Goal: Task Accomplishment & Management: Manage account settings

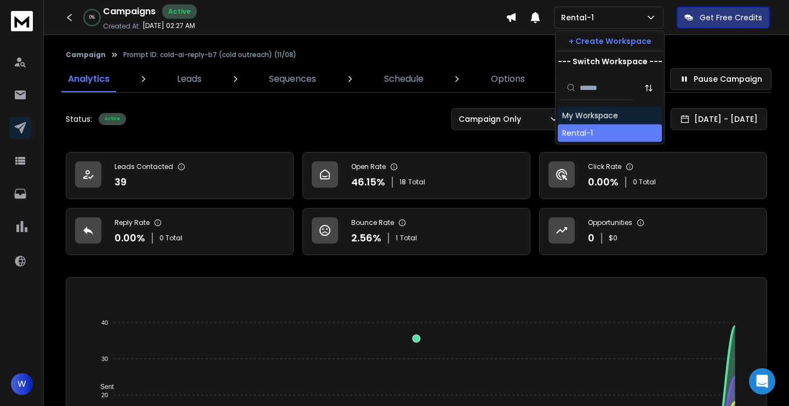
click at [602, 110] on div "My Workspace" at bounding box center [590, 115] width 56 height 11
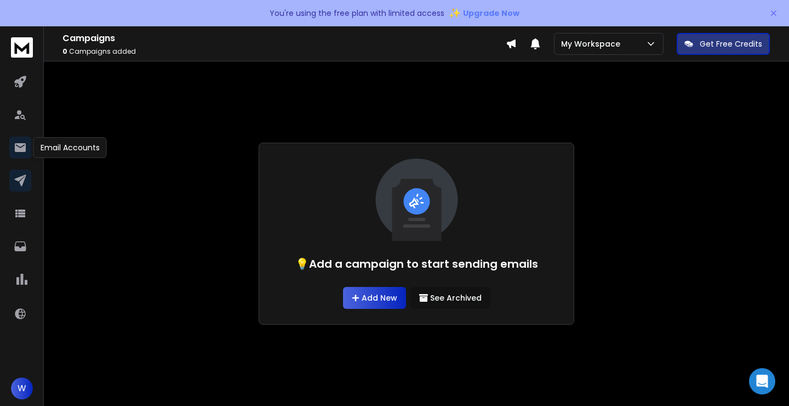
click at [25, 147] on icon at bounding box center [20, 147] width 11 height 9
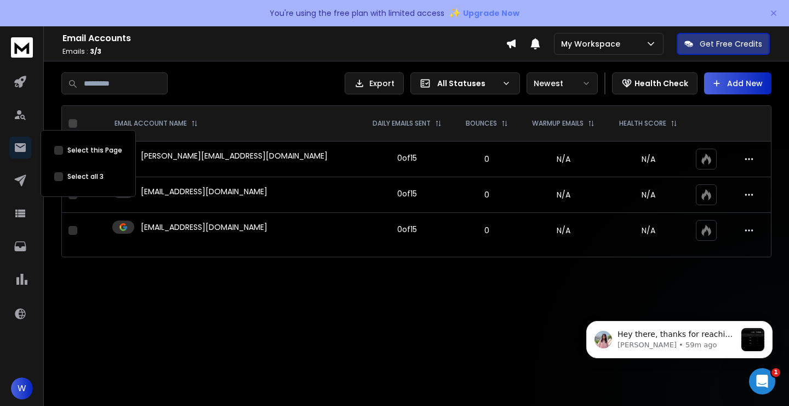
click at [72, 124] on button "Select this Page" at bounding box center [73, 123] width 9 height 9
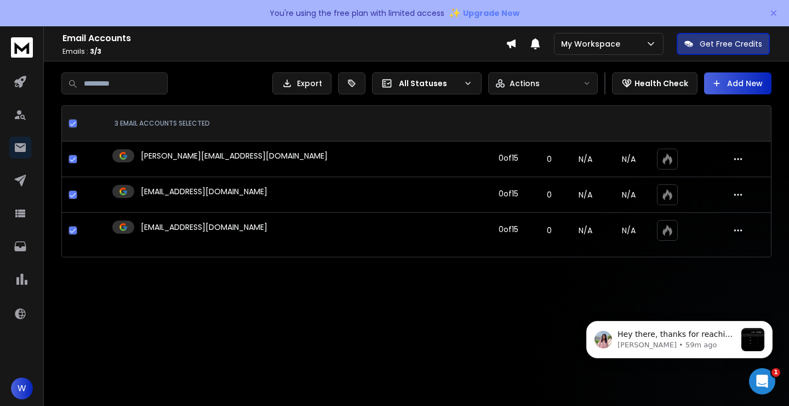
click at [457, 84] on p "All Statuses" at bounding box center [429, 83] width 60 height 11
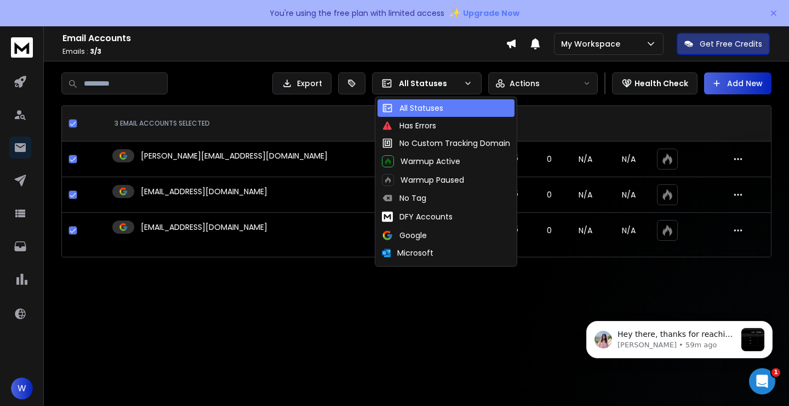
click at [457, 84] on p "All Statuses" at bounding box center [429, 83] width 60 height 11
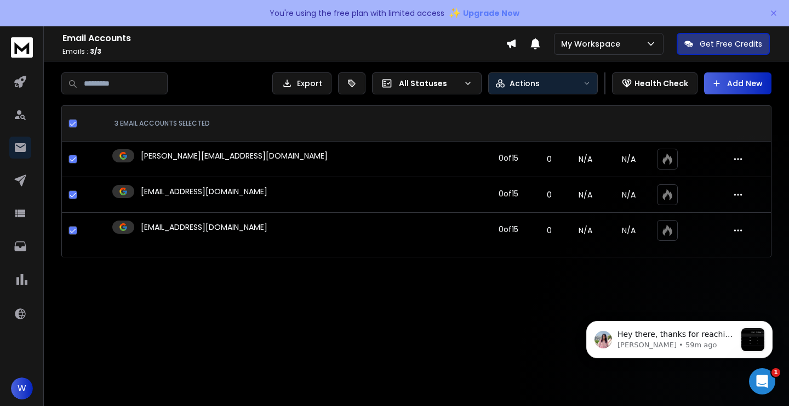
click at [550, 83] on div "Actions" at bounding box center [537, 83] width 83 height 11
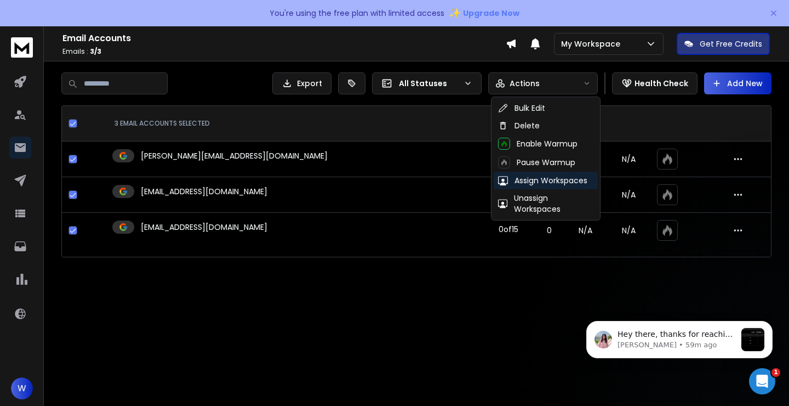
click at [566, 179] on div "Assign Workspaces" at bounding box center [542, 180] width 89 height 11
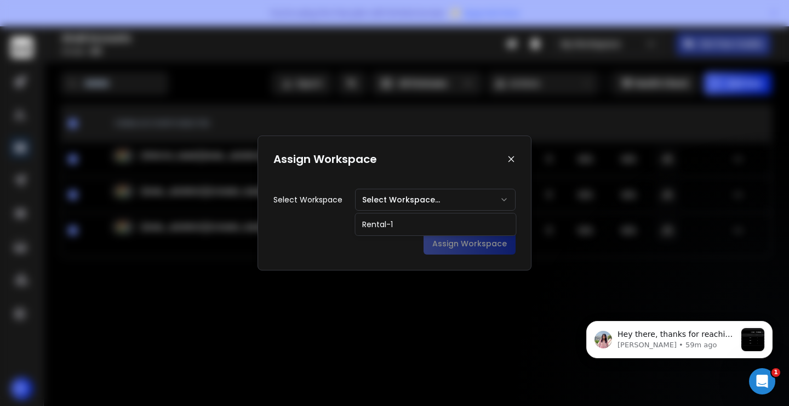
click at [445, 201] on button "Select Workspace..." at bounding box center [435, 200] width 161 height 22
click at [454, 243] on button "Assign Workspace" at bounding box center [470, 243] width 92 height 22
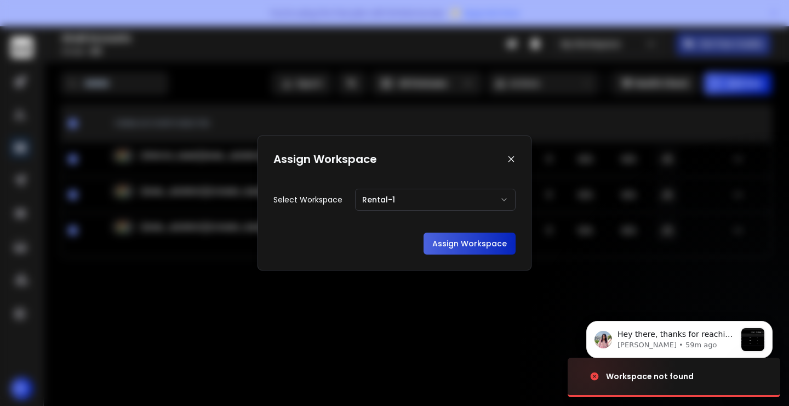
click at [454, 243] on button "Assign Workspace" at bounding box center [470, 243] width 92 height 22
click at [510, 159] on icon at bounding box center [511, 159] width 9 height 9
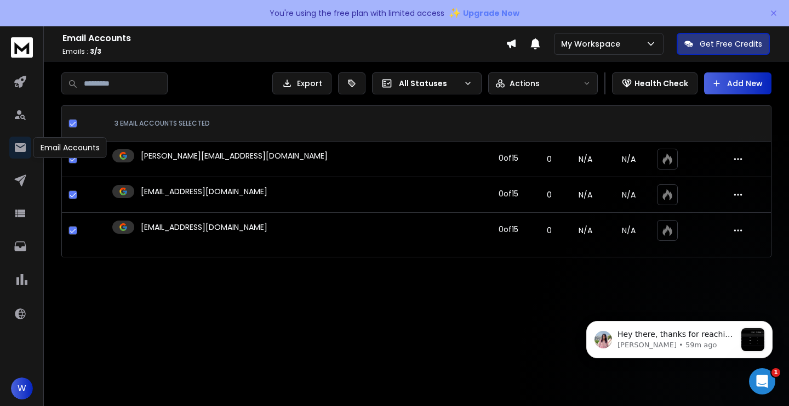
click at [16, 143] on icon at bounding box center [20, 147] width 13 height 13
click at [597, 39] on p "My Workspace" at bounding box center [593, 43] width 64 height 11
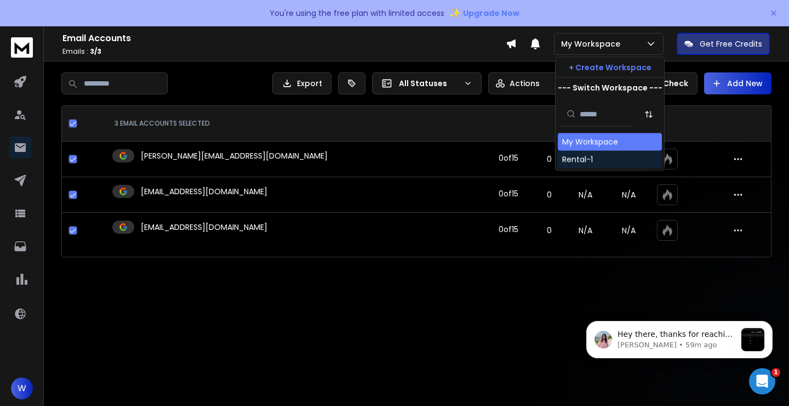
click at [582, 157] on div "Rental-1" at bounding box center [577, 159] width 31 height 11
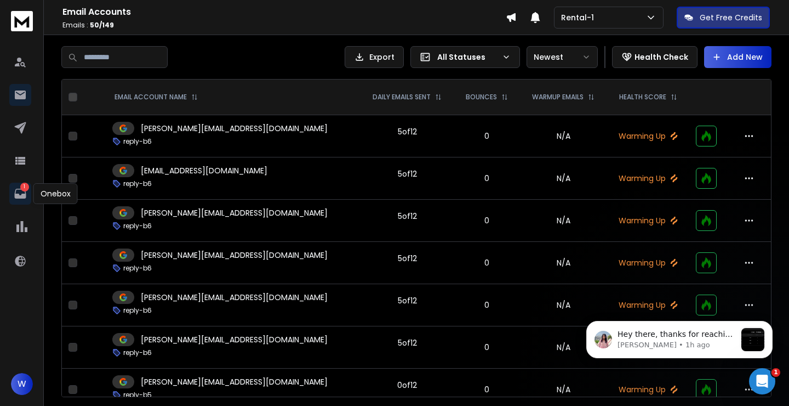
click at [29, 190] on link "1" at bounding box center [20, 194] width 22 height 22
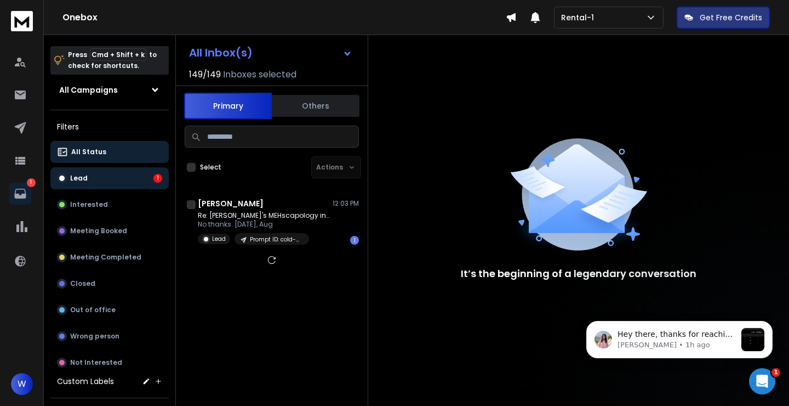
click at [81, 176] on p "Lead" at bounding box center [79, 178] width 18 height 9
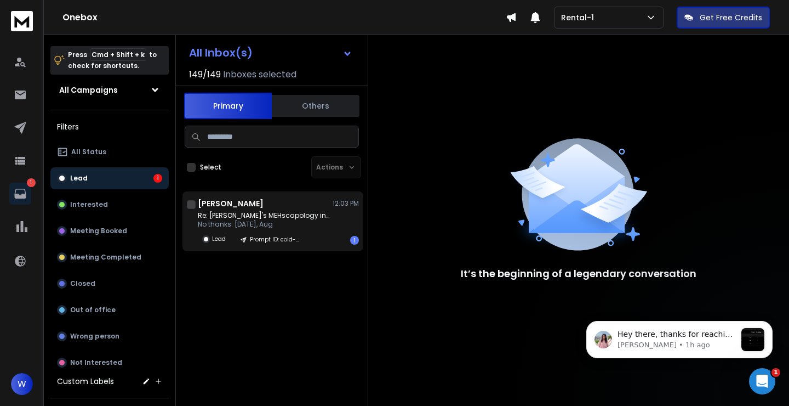
click at [269, 214] on p "Re: [PERSON_NAME]'s MEHscapology insights" at bounding box center [264, 215] width 132 height 9
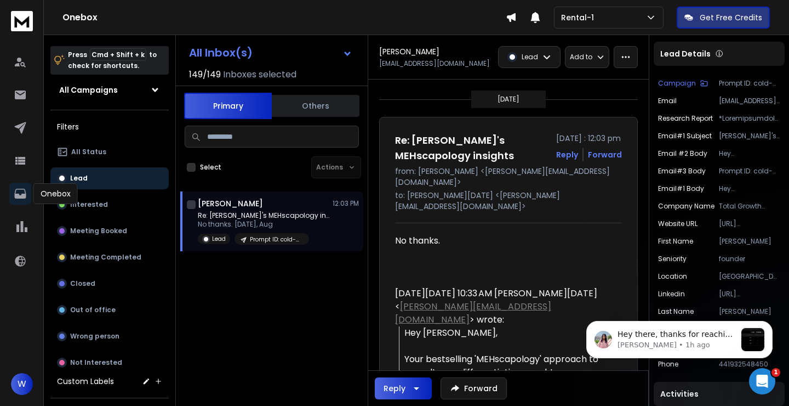
click at [18, 188] on icon at bounding box center [20, 193] width 13 height 13
click at [16, 152] on link at bounding box center [20, 161] width 22 height 22
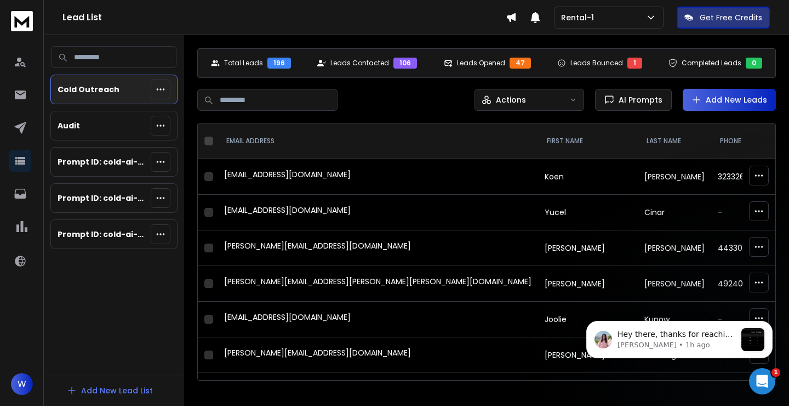
click at [94, 129] on div "Audit" at bounding box center [113, 126] width 127 height 30
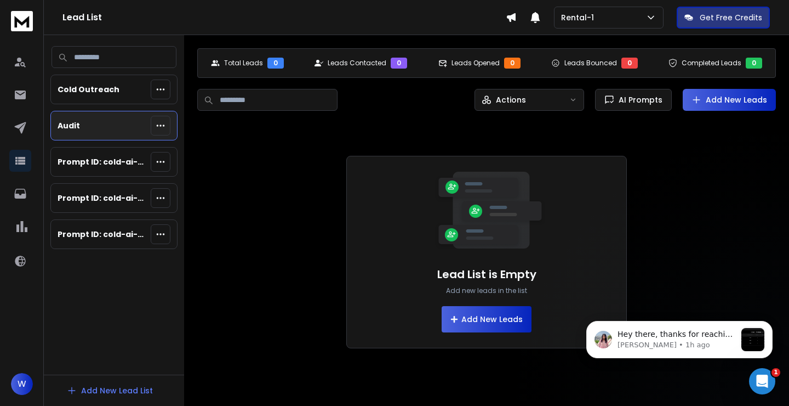
click at [92, 157] on p "Prompt ID: cold-ai-reply-b5 (cold outreach)" at bounding box center [102, 161] width 89 height 11
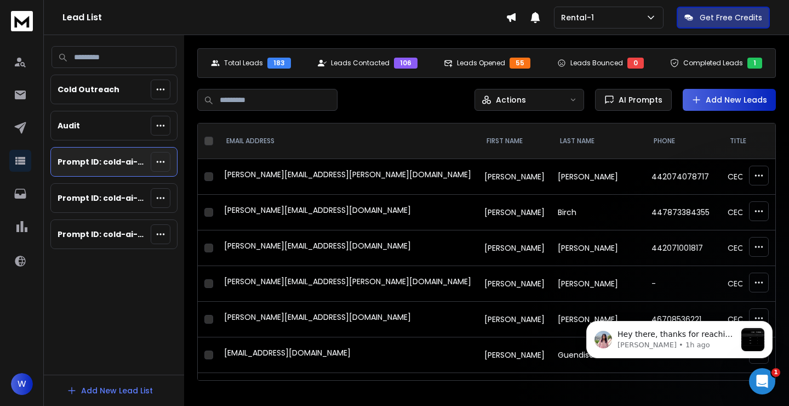
click at [101, 180] on div "Cold Outreach Audit Prompt ID: cold-ai-reply-b5 (cold outreach) Prompt ID: cold…" at bounding box center [114, 218] width 140 height 287
click at [105, 194] on p "Prompt ID: cold-ai-reply-b6 (cold outreach)" at bounding box center [102, 197] width 89 height 11
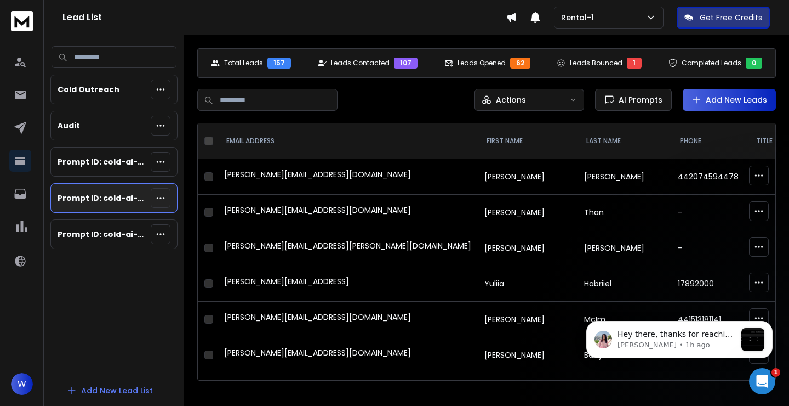
click at [111, 220] on div "Prompt ID: cold-ai-reply-b7 (cold outreach)" at bounding box center [113, 234] width 127 height 30
